Goal: Task Accomplishment & Management: Manage account settings

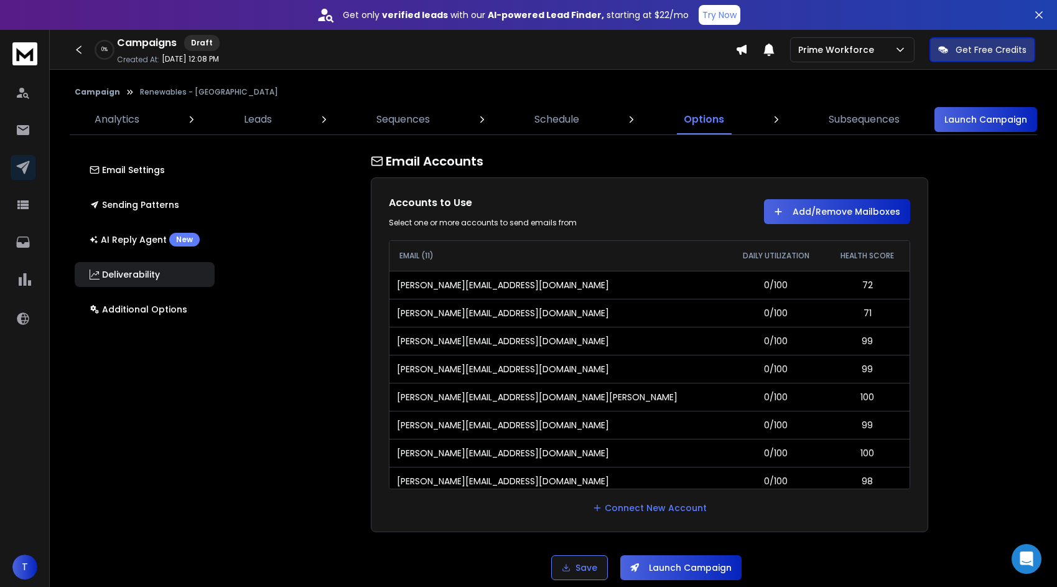
scroll to position [90, 0]
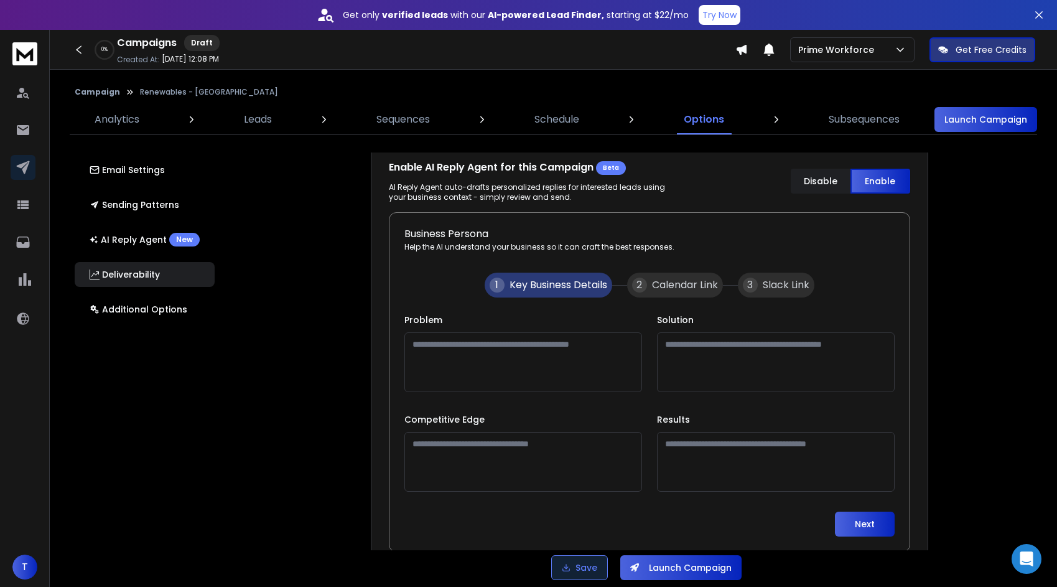
click at [595, 569] on button "Save" at bounding box center [579, 567] width 57 height 25
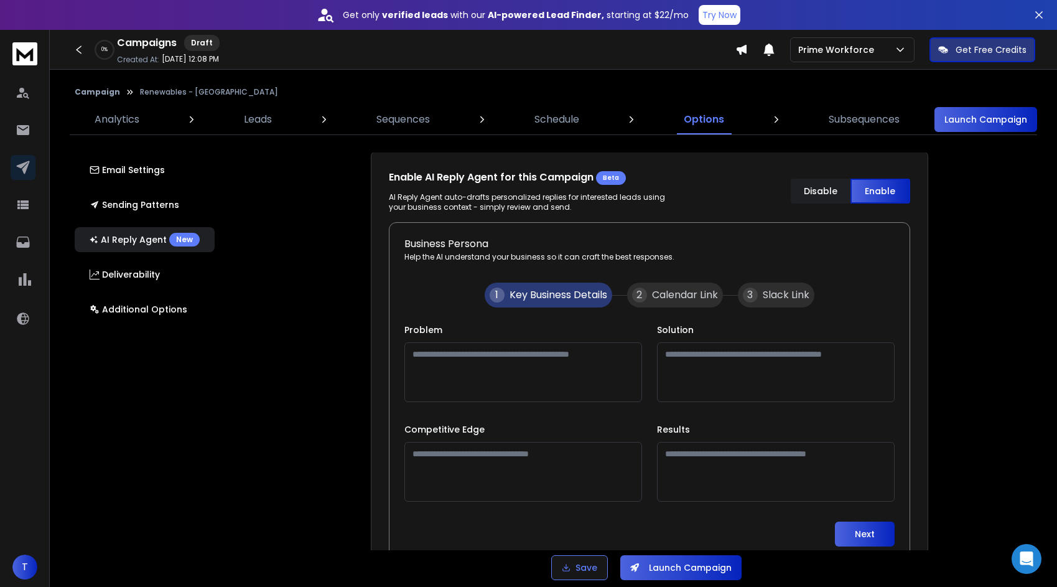
scroll to position [1316, 0]
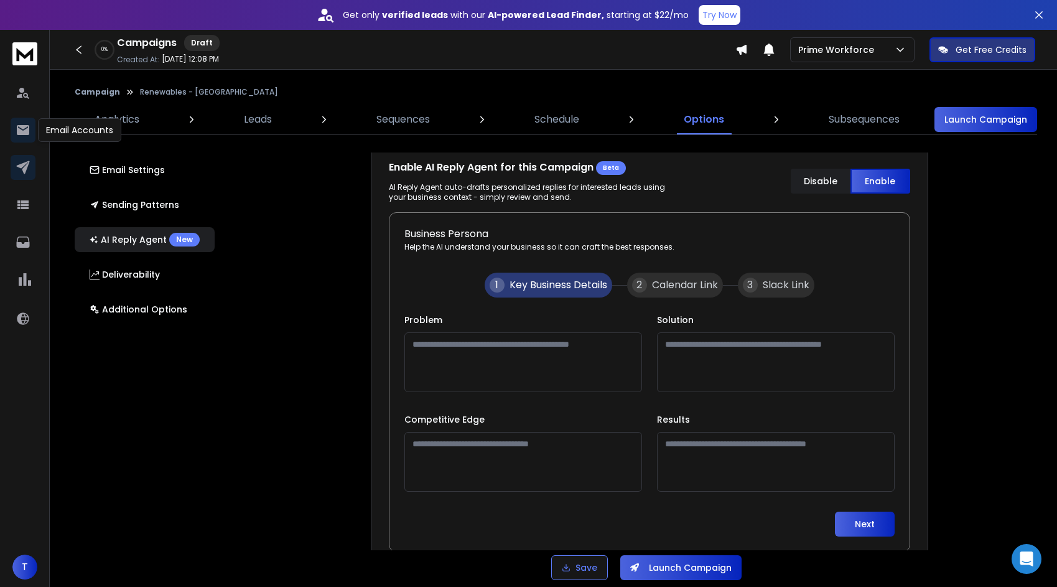
click at [24, 134] on icon at bounding box center [23, 130] width 12 height 10
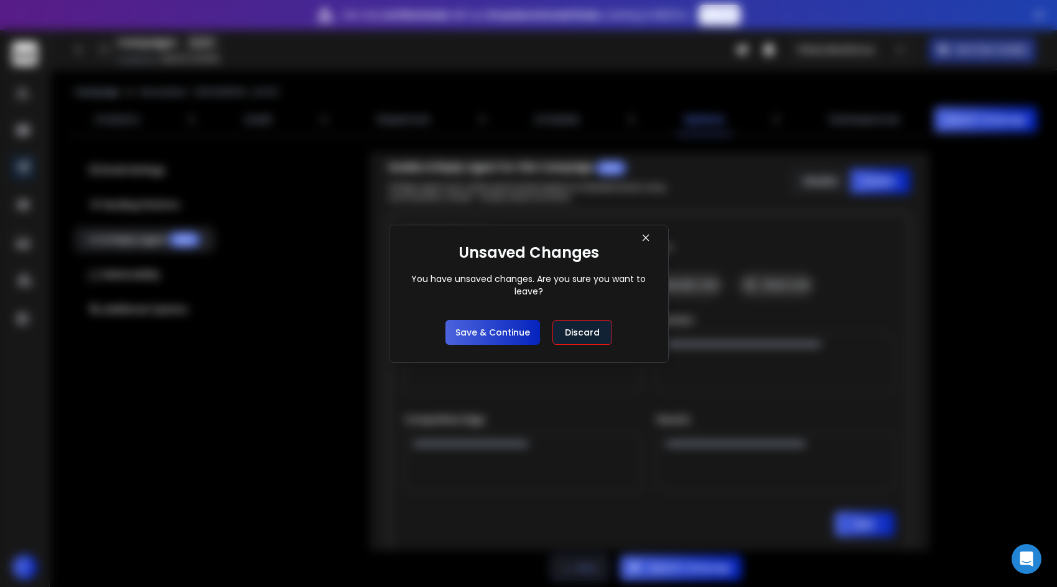
click at [489, 335] on button "Save & Continue" at bounding box center [492, 332] width 95 height 25
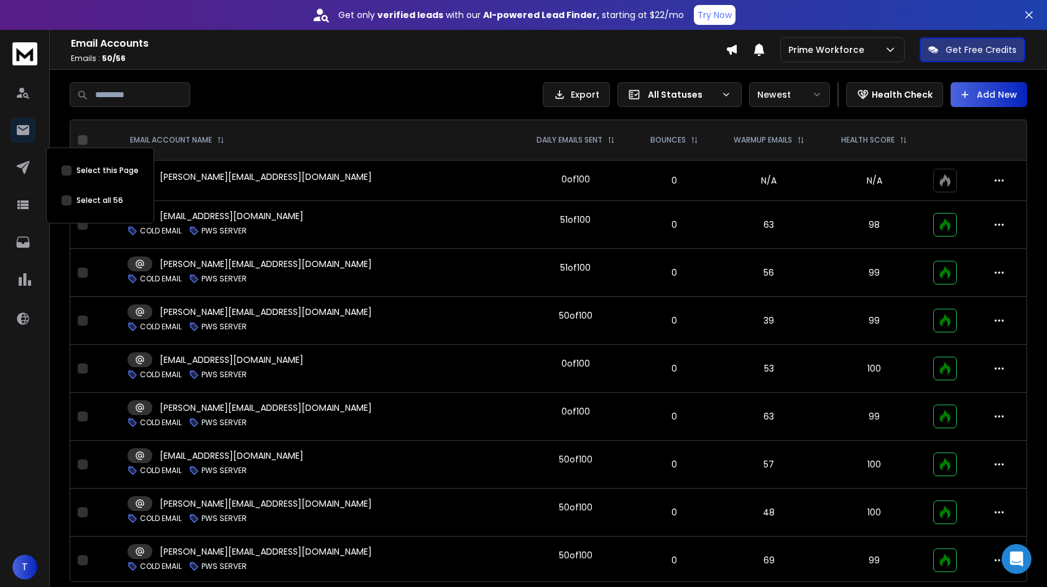
click at [85, 140] on button "Select this Page" at bounding box center [83, 140] width 10 height 10
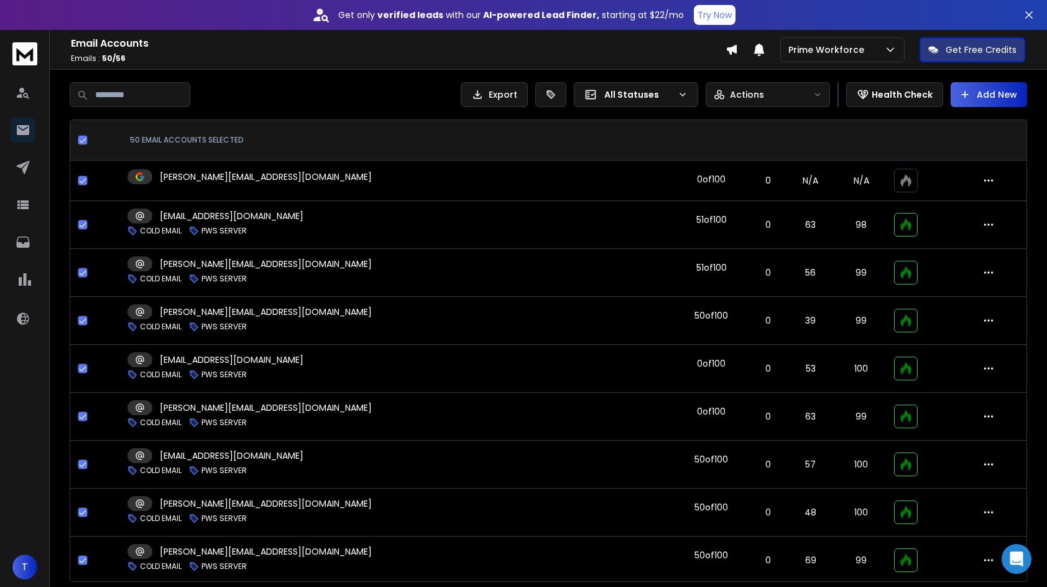
click at [83, 176] on button "button" at bounding box center [83, 180] width 10 height 10
click at [261, 177] on p "[PERSON_NAME][EMAIL_ADDRESS][DOMAIN_NAME]" at bounding box center [266, 176] width 212 height 12
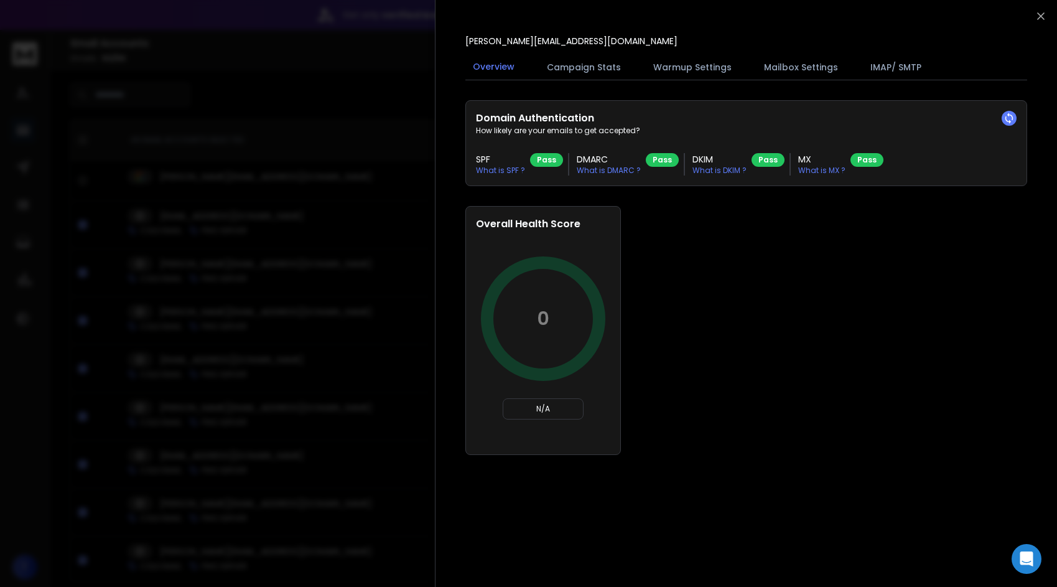
click at [784, 68] on button "Mailbox Settings" at bounding box center [800, 66] width 89 height 27
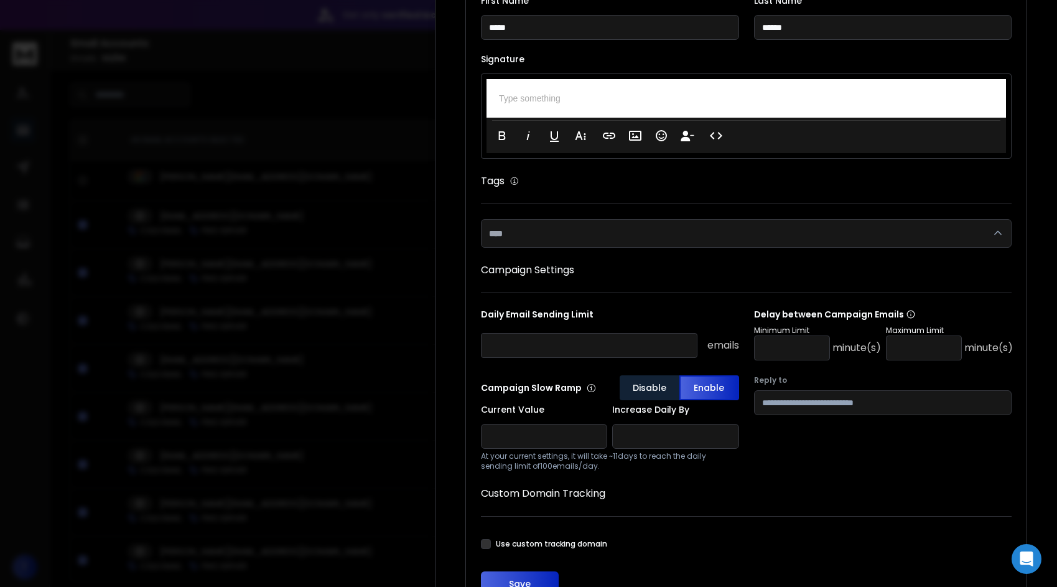
scroll to position [215, 0]
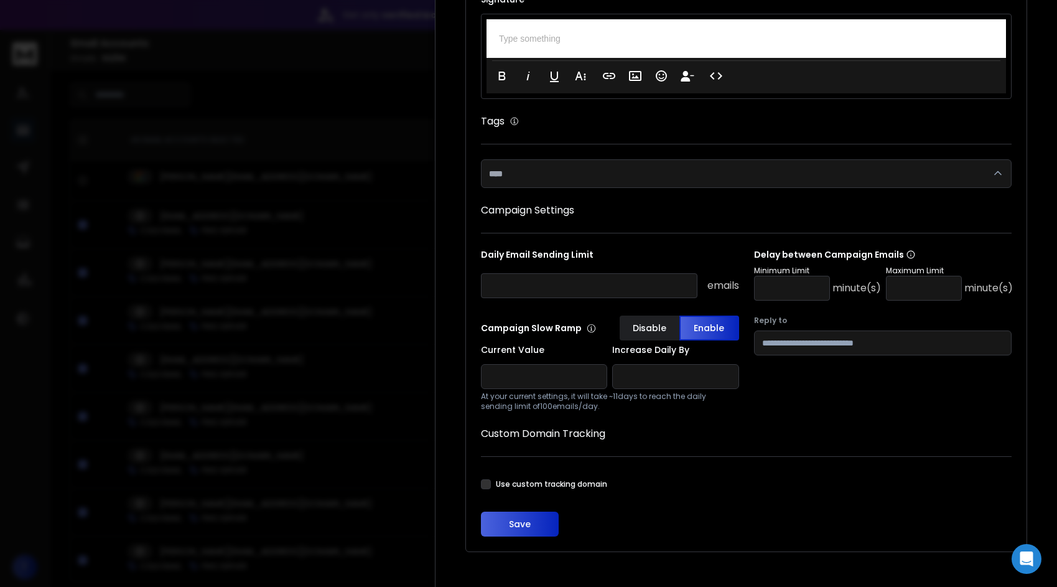
drag, startPoint x: 521, startPoint y: 282, endPoint x: 450, endPoint y: 284, distance: 70.9
click at [450, 284] on div "Multi Select Table Sheet [PERSON_NAME][EMAIL_ADDRESS][DOMAIN_NAME] Overview Cam…" at bounding box center [746, 293] width 622 height 587
type input "*"
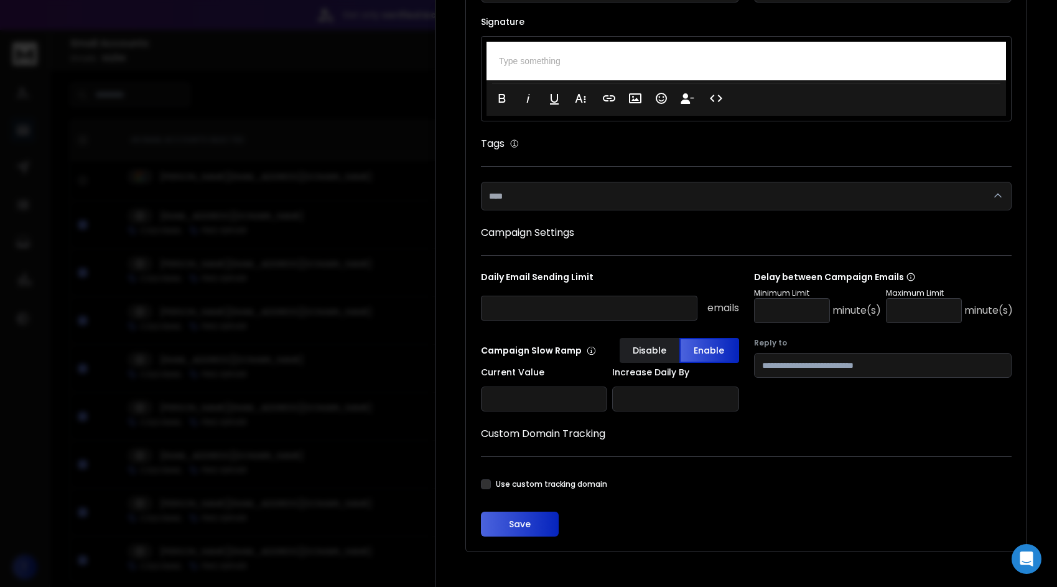
type input "*"
drag, startPoint x: 506, startPoint y: 401, endPoint x: 453, endPoint y: 400, distance: 52.9
click at [453, 400] on div "[PERSON_NAME][EMAIL_ADDRESS][DOMAIN_NAME] Overview Campaign Stats Warmup Settin…" at bounding box center [745, 197] width 591 height 749
type input "*"
drag, startPoint x: 761, startPoint y: 308, endPoint x: 711, endPoint y: 306, distance: 50.4
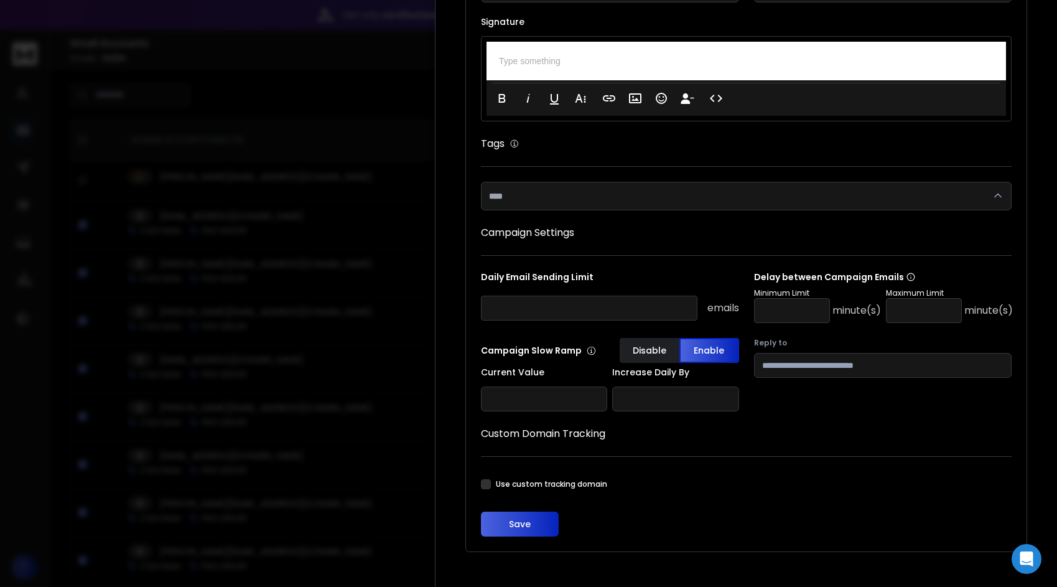
click at [709, 306] on div "Daily Email Sending Limit * emails Delay between Campaign Emails Minimum Limit …" at bounding box center [746, 341] width 531 height 141
type input "*"
drag, startPoint x: 926, startPoint y: 315, endPoint x: 820, endPoint y: 312, distance: 106.4
click at [820, 312] on div "Minimum Limit * minute(s) Maximum Limit * minute(s)" at bounding box center [883, 305] width 259 height 35
drag, startPoint x: 894, startPoint y: 313, endPoint x: 861, endPoint y: 313, distance: 33.0
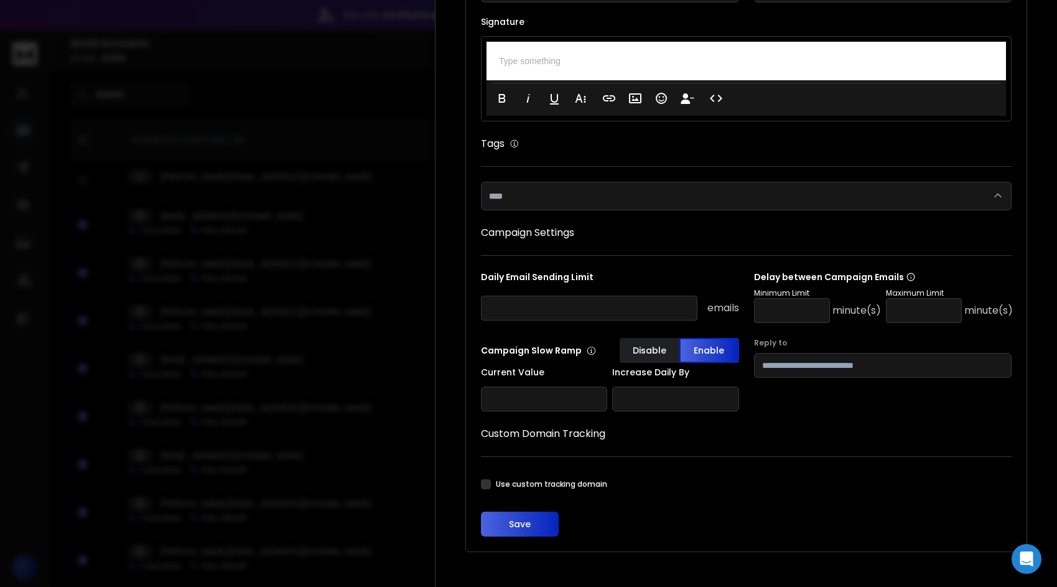
click at [861, 313] on div "Minimum Limit * minute(s) Maximum Limit * minute(s)" at bounding box center [883, 305] width 259 height 35
type input "*"
drag, startPoint x: 763, startPoint y: 310, endPoint x: 723, endPoint y: 312, distance: 40.4
click at [730, 310] on div "Daily Email Sending Limit * emails Delay between Campaign Emails Minimum Limit …" at bounding box center [746, 341] width 531 height 141
type input "*"
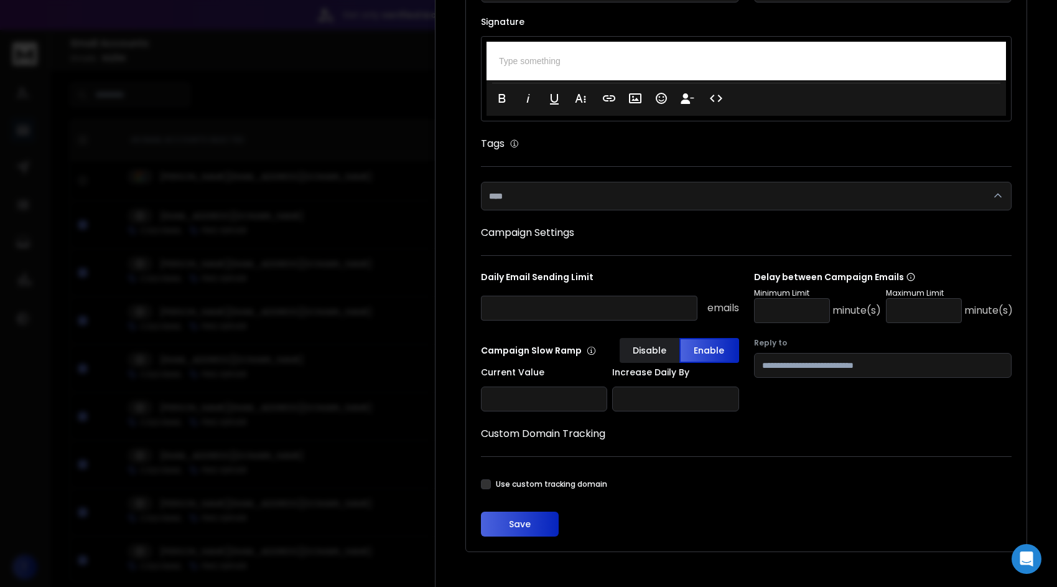
drag, startPoint x: 595, startPoint y: 305, endPoint x: 427, endPoint y: 300, distance: 167.4
click at [427, 300] on body "Get only verified leads with our AI-powered Lead Finder, starting at $22/mo Try…" at bounding box center [523, 293] width 1047 height 587
type input "*"
drag, startPoint x: 485, startPoint y: 398, endPoint x: 458, endPoint y: 399, distance: 27.4
click at [458, 399] on div "[PERSON_NAME][EMAIL_ADDRESS][DOMAIN_NAME] Overview Campaign Stats Warmup Settin…" at bounding box center [745, 197] width 591 height 749
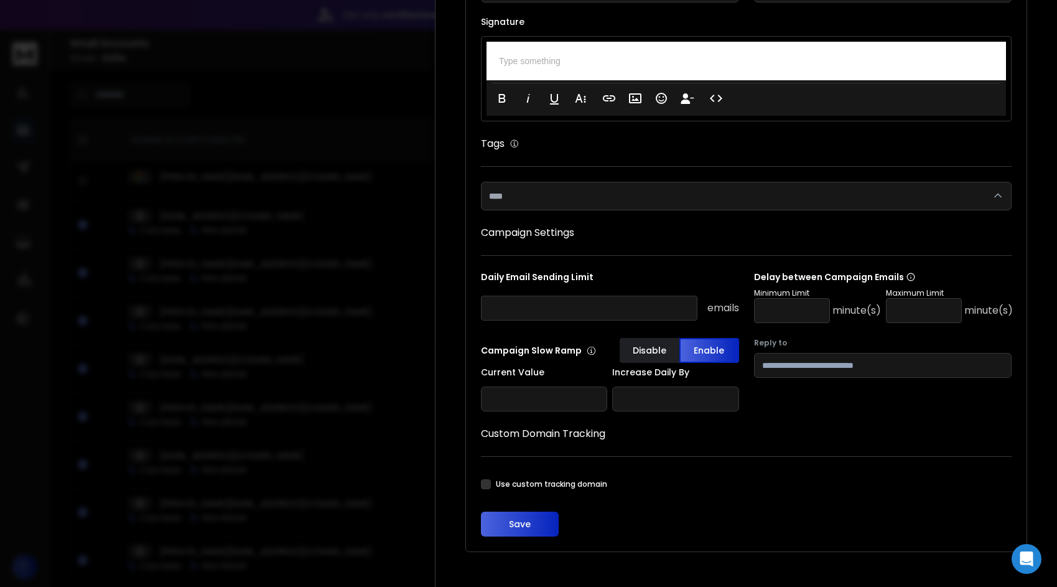
type input "*"
drag, startPoint x: 642, startPoint y: 402, endPoint x: 542, endPoint y: 397, distance: 100.9
click at [542, 397] on div "Current Value * Increase Daily By *" at bounding box center [610, 390] width 258 height 44
click at [520, 524] on button "Save" at bounding box center [520, 523] width 78 height 25
type input "*"
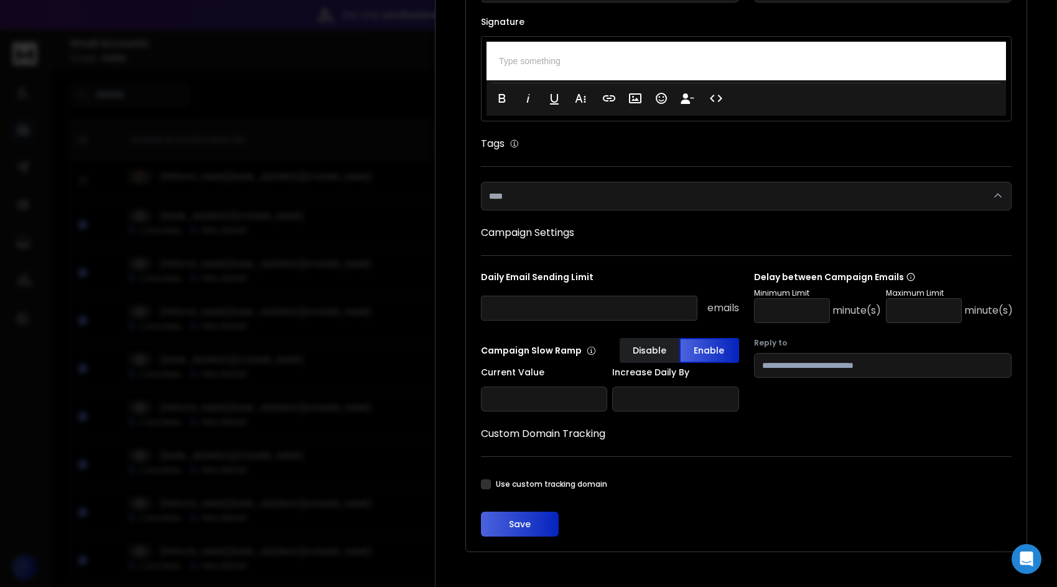
type input "*"
click at [649, 346] on button "Disable" at bounding box center [649, 350] width 60 height 25
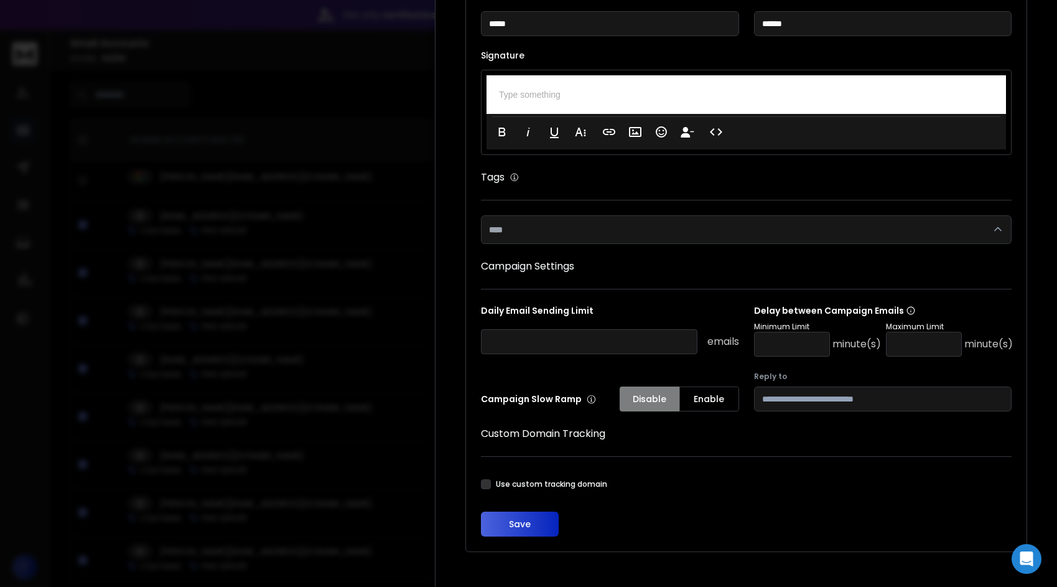
click at [534, 538] on div "Sender Name First Name ***** Last Name ****** Signature Type something Clear Fo…" at bounding box center [746, 242] width 562 height 620
click at [531, 534] on button "Save" at bounding box center [520, 523] width 78 height 25
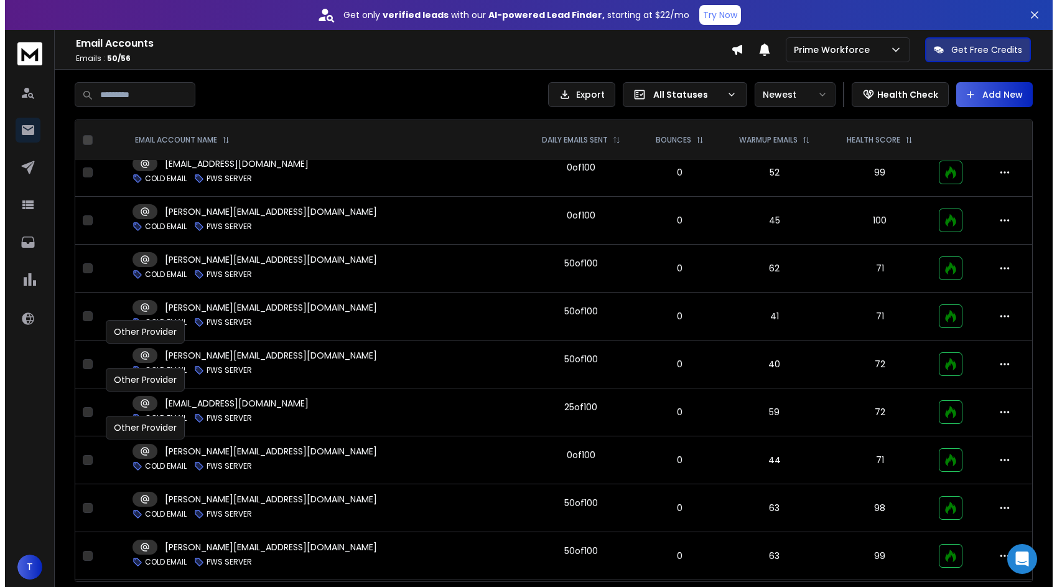
scroll to position [0, 0]
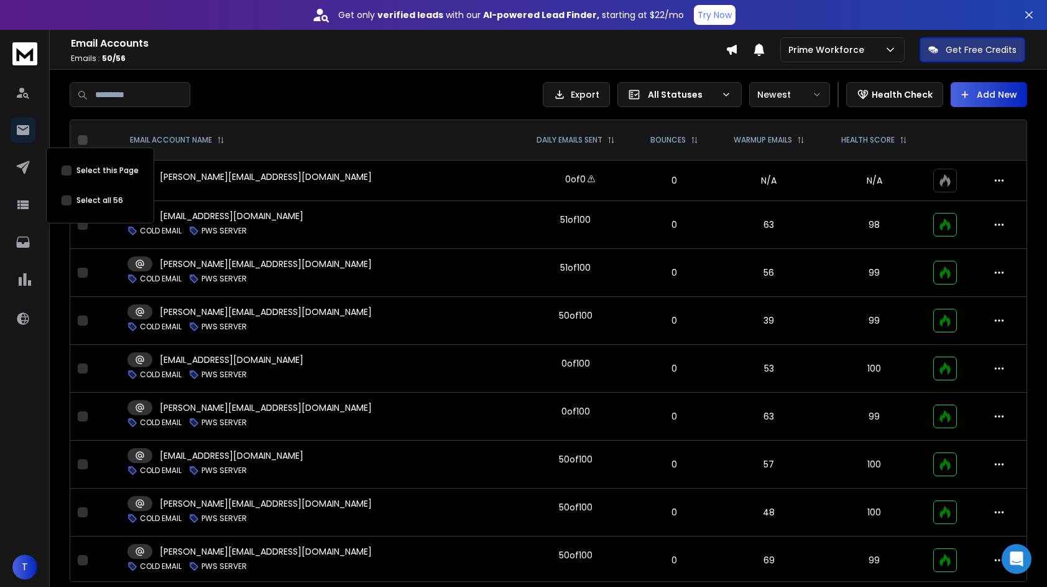
click at [82, 139] on button "Select this Page" at bounding box center [83, 140] width 10 height 10
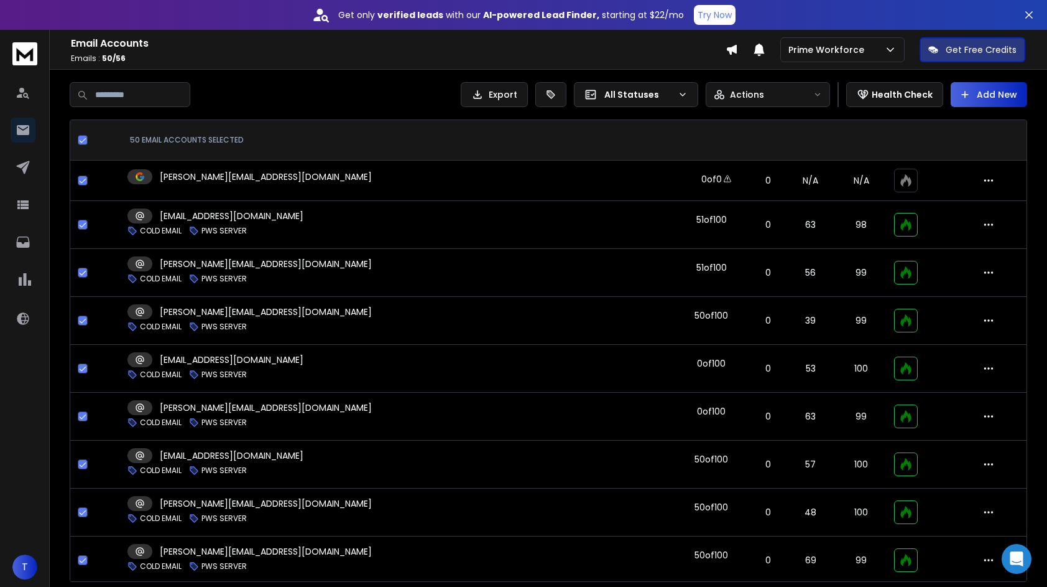
click at [83, 177] on button "button" at bounding box center [83, 180] width 10 height 10
click at [760, 101] on button "Actions" at bounding box center [768, 94] width 124 height 25
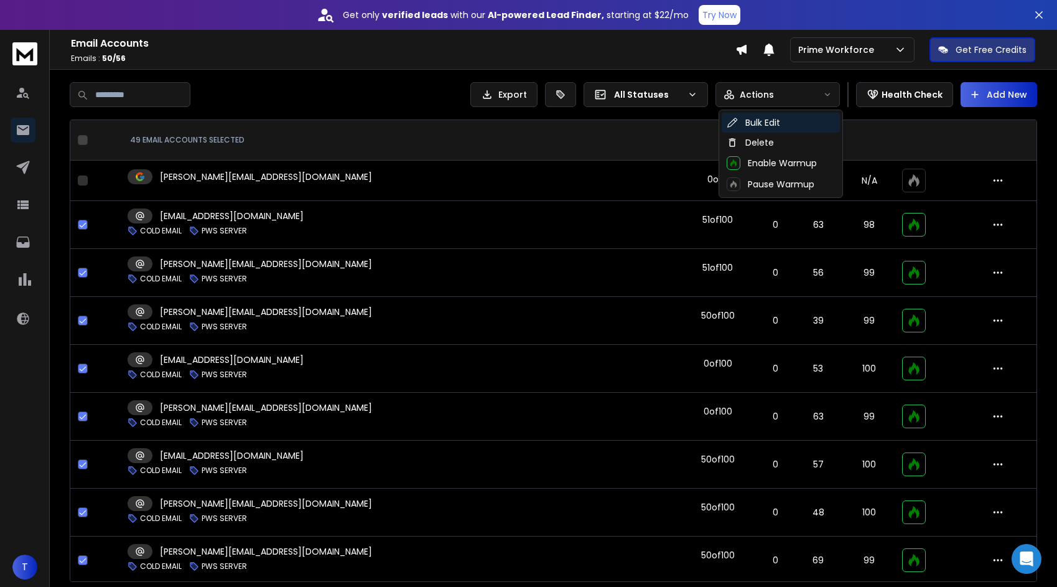
click at [759, 119] on div "Bulk Edit" at bounding box center [752, 122] width 53 height 12
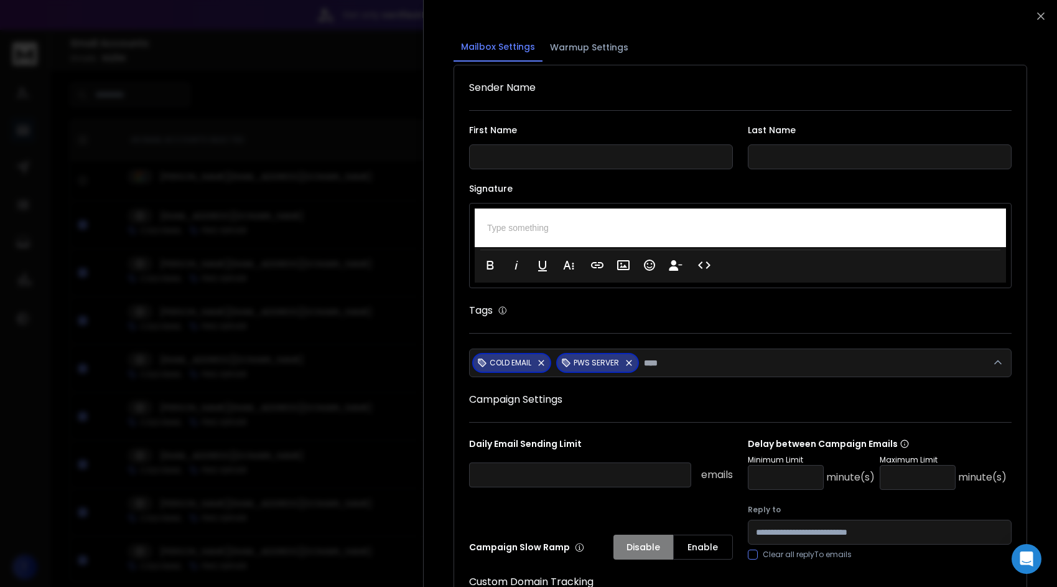
click at [528, 484] on input "number" at bounding box center [580, 474] width 222 height 25
type input "**"
type input "*"
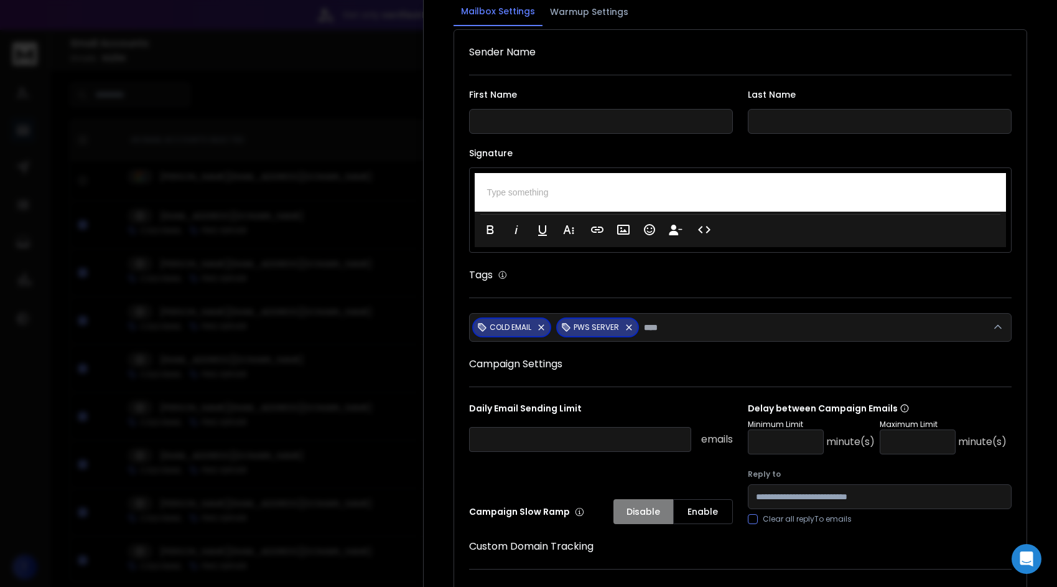
scroll to position [124, 0]
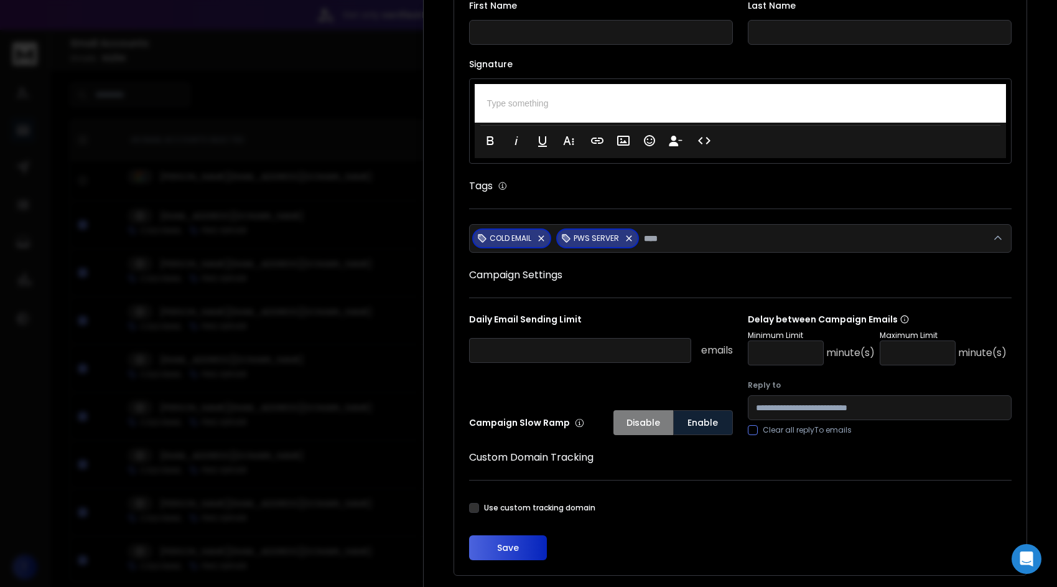
click at [703, 422] on button "Enable" at bounding box center [703, 422] width 60 height 25
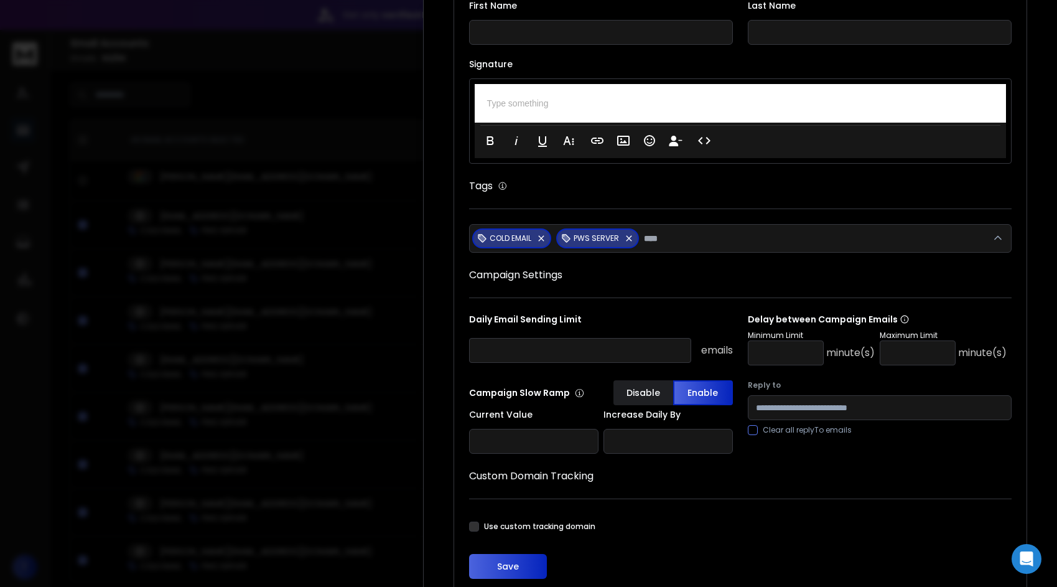
drag, startPoint x: 506, startPoint y: 445, endPoint x: 446, endPoint y: 438, distance: 60.8
click at [447, 440] on div "Mailbox Settings Warmup Settings Sender Name First Name Last Name Signature Typ…" at bounding box center [739, 252] width 603 height 723
type input "**"
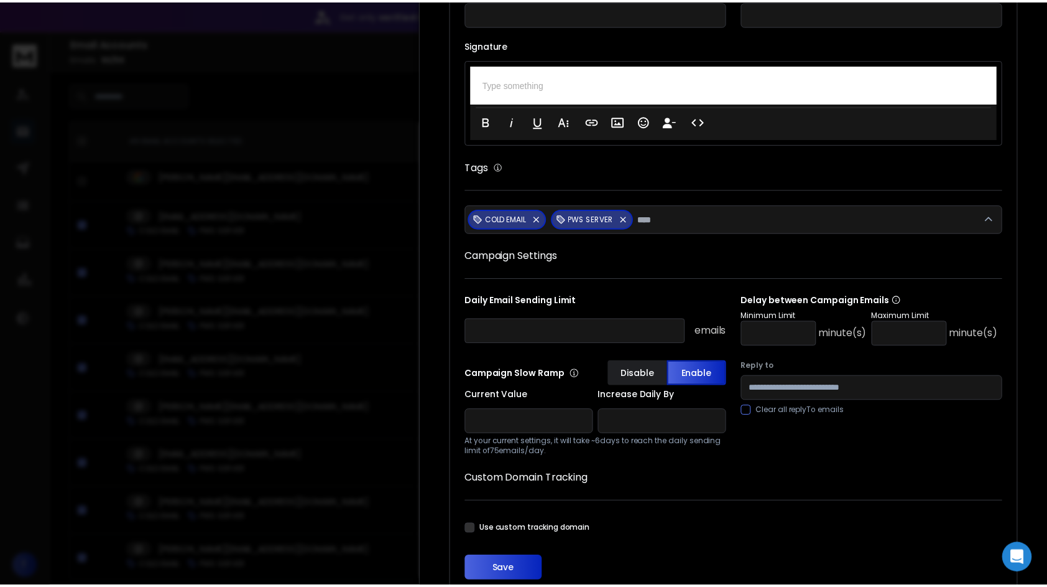
scroll to position [189, 0]
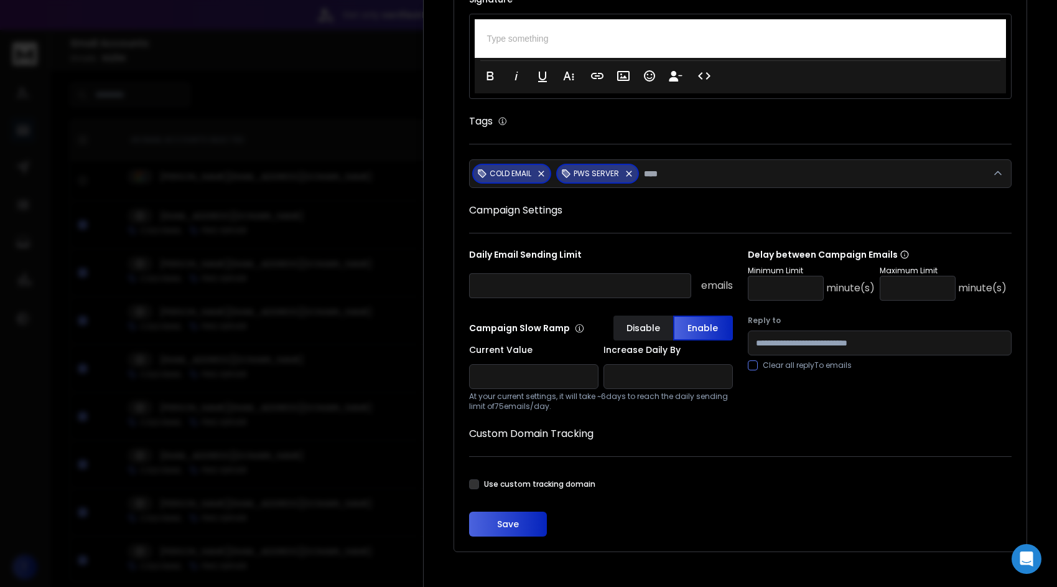
type input "*"
click at [526, 519] on button "Save" at bounding box center [508, 523] width 78 height 25
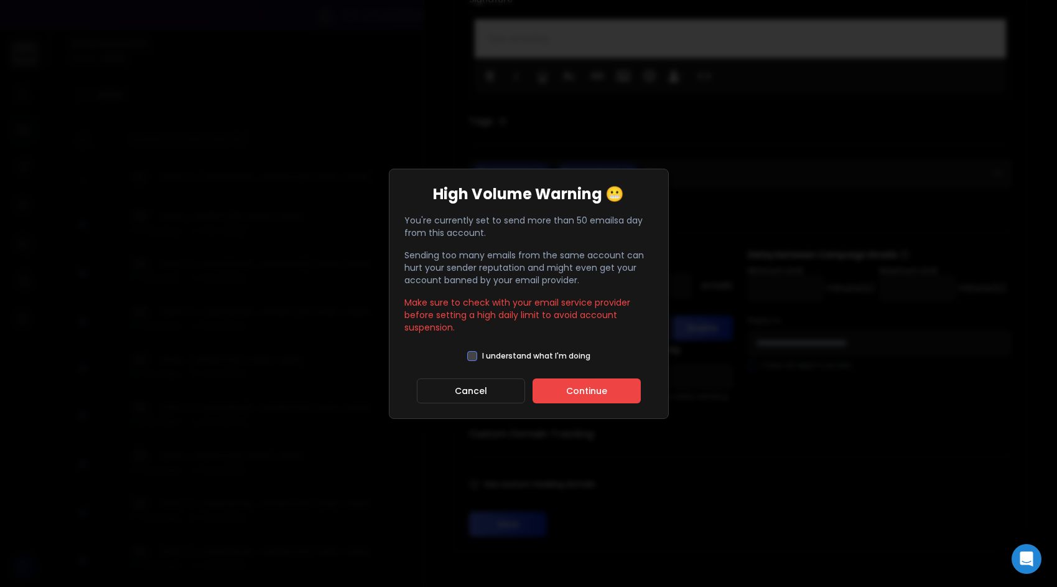
click at [472, 350] on div "I understand what I'm doing" at bounding box center [528, 355] width 123 height 25
click at [473, 352] on button "I understand what I'm doing" at bounding box center [472, 356] width 10 height 10
click at [588, 388] on button "Continue" at bounding box center [586, 390] width 108 height 25
